Goal: Navigation & Orientation: Find specific page/section

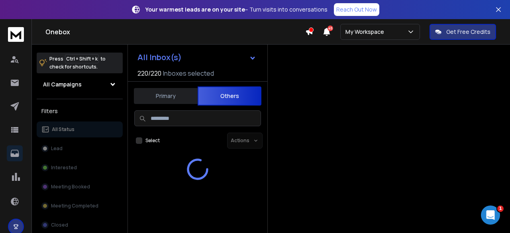
click at [225, 94] on button "Others" at bounding box center [229, 95] width 64 height 19
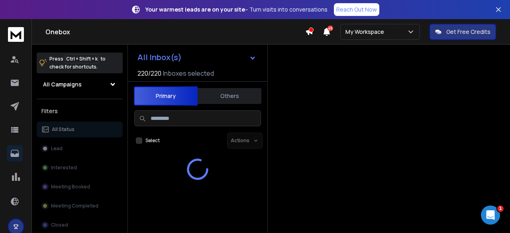
click at [178, 94] on button "Primary" at bounding box center [166, 95] width 64 height 19
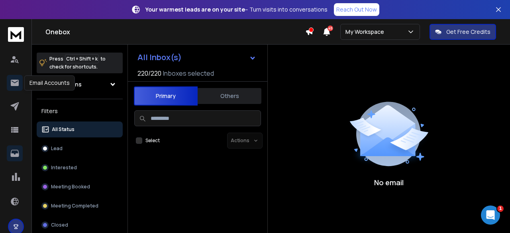
click at [16, 82] on icon at bounding box center [15, 83] width 8 height 6
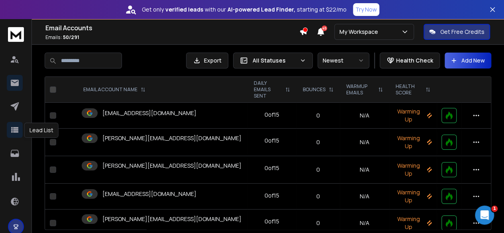
click at [13, 127] on icon at bounding box center [15, 130] width 10 height 10
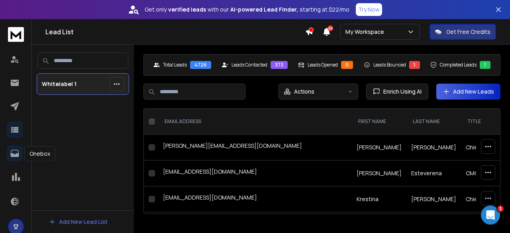
click at [9, 157] on link at bounding box center [15, 153] width 16 height 16
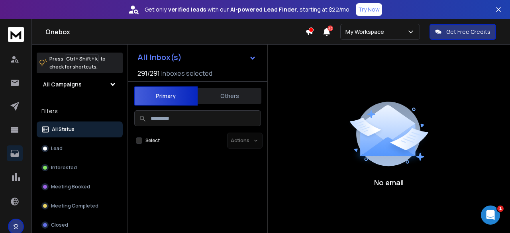
click at [216, 94] on button "Others" at bounding box center [229, 96] width 64 height 18
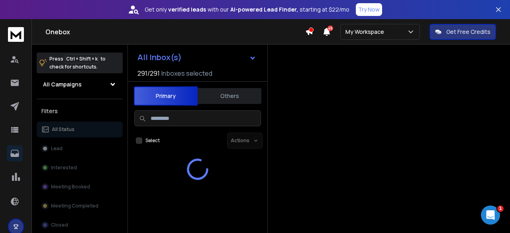
click at [174, 99] on button "Primary" at bounding box center [166, 95] width 64 height 19
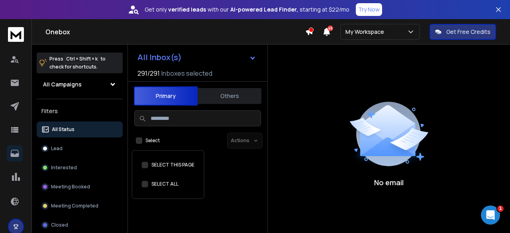
click at [141, 143] on button "SELECT THIS PAGE" at bounding box center [139, 140] width 6 height 6
click at [240, 98] on button "Others" at bounding box center [229, 96] width 64 height 18
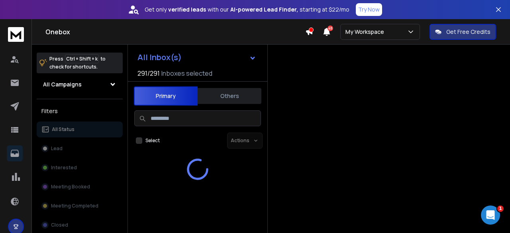
click at [179, 98] on button "Primary" at bounding box center [166, 95] width 64 height 19
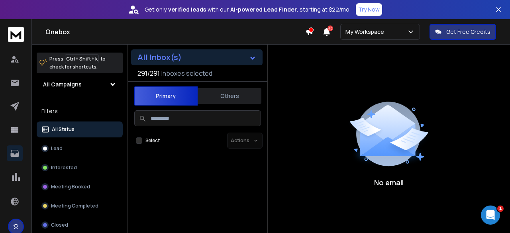
click at [252, 58] on icon at bounding box center [252, 58] width 7 height 7
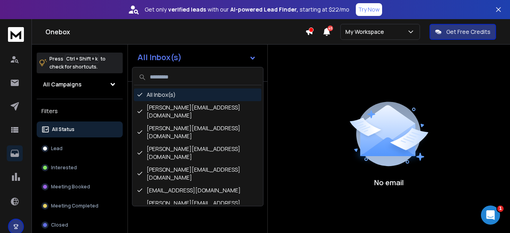
click at [167, 95] on div "All Inbox(s)" at bounding box center [197, 94] width 127 height 13
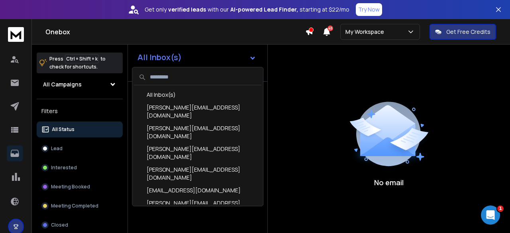
click at [292, 78] on div "No email" at bounding box center [389, 144] width 242 height 198
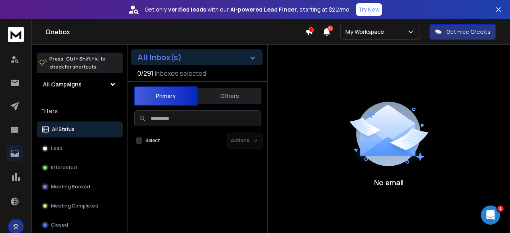
click at [254, 60] on icon at bounding box center [252, 58] width 7 height 7
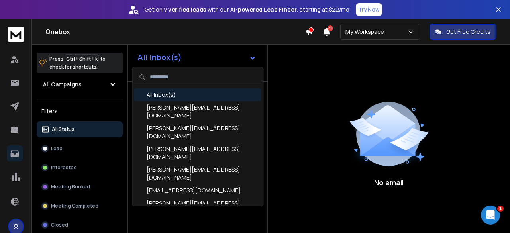
click at [159, 93] on div "All Inbox(s)" at bounding box center [197, 94] width 127 height 13
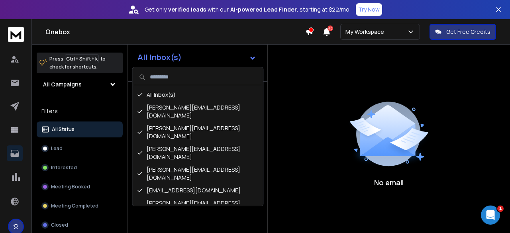
click at [281, 66] on div "No email" at bounding box center [389, 144] width 242 height 198
